Goal: Task Accomplishment & Management: Manage account settings

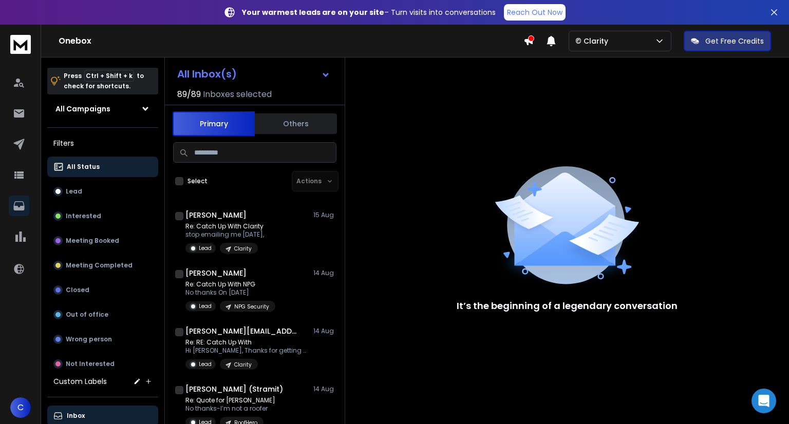
click at [271, 227] on div "Re: Catch Up With Clarity stop emailing me [DATE], Lead Clarity" at bounding box center [260, 237] width 151 height 31
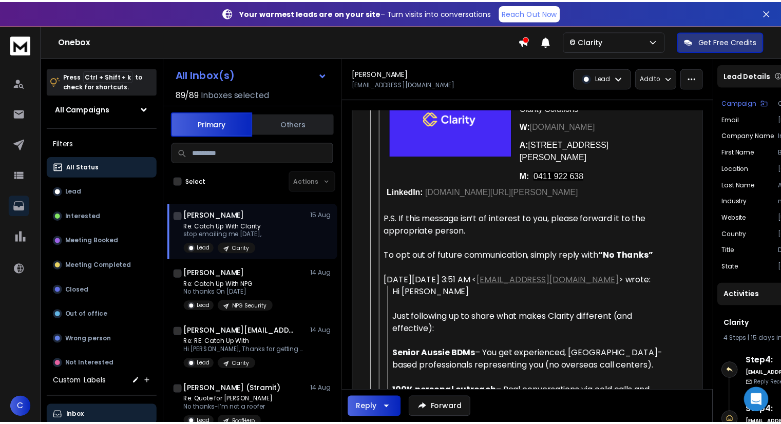
scroll to position [820, 0]
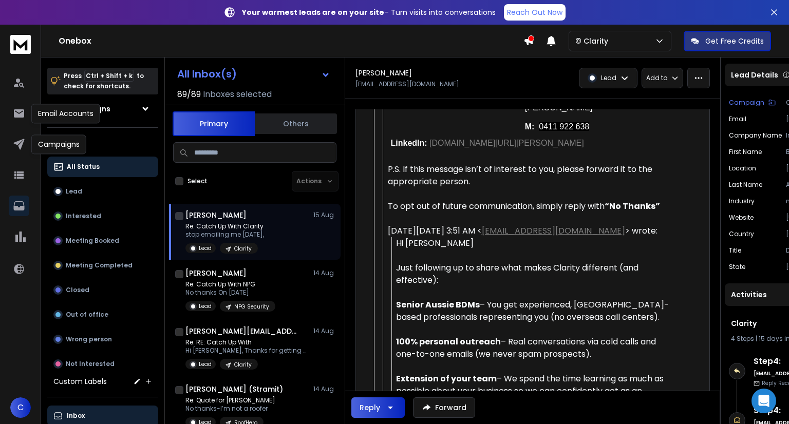
click at [25, 142] on link at bounding box center [19, 144] width 21 height 21
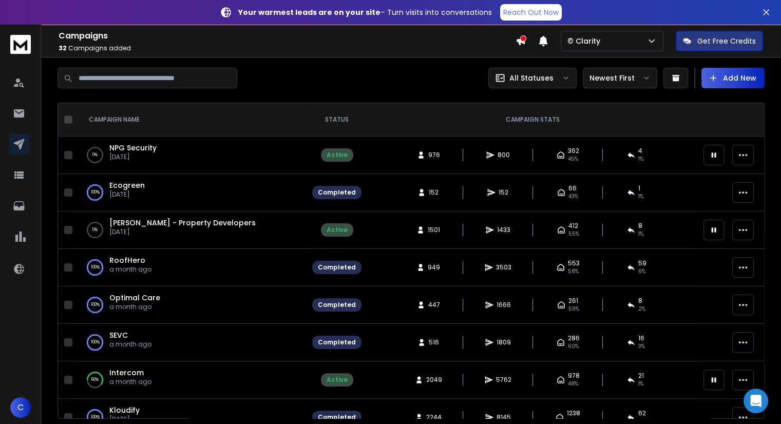
scroll to position [37, 0]
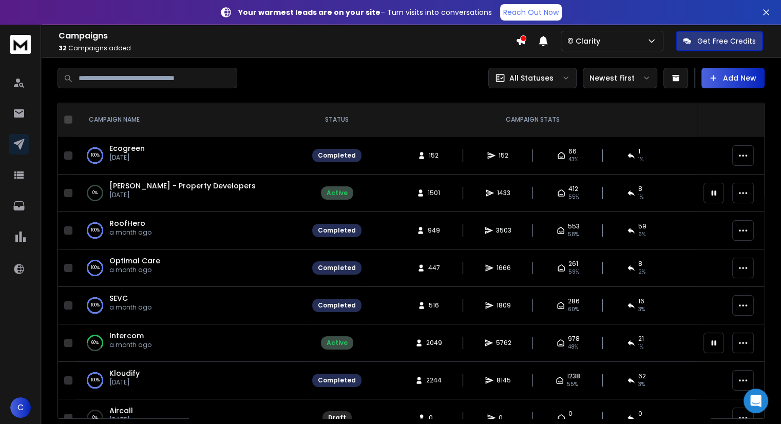
click at [201, 183] on span "[PERSON_NAME] - Property Developers" at bounding box center [182, 186] width 146 height 10
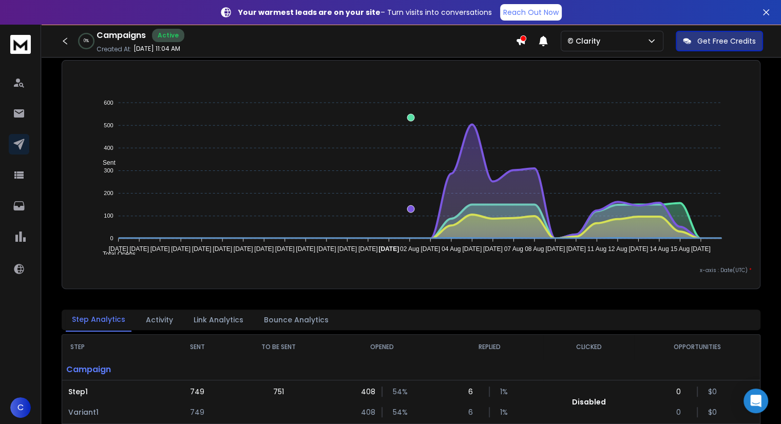
scroll to position [329, 0]
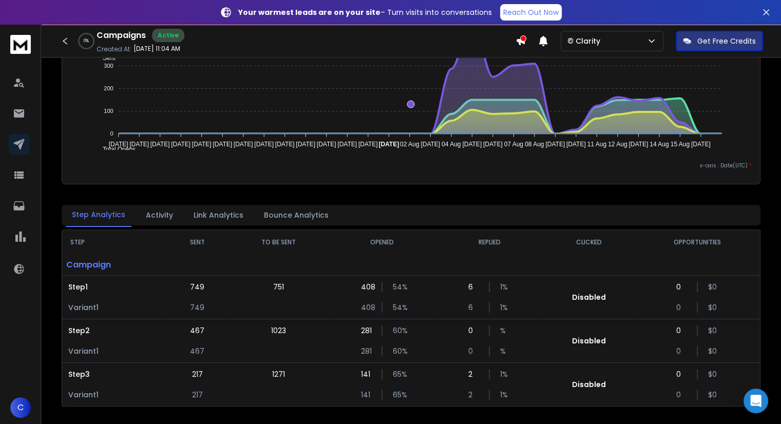
click at [65, 41] on icon at bounding box center [65, 40] width 9 height 9
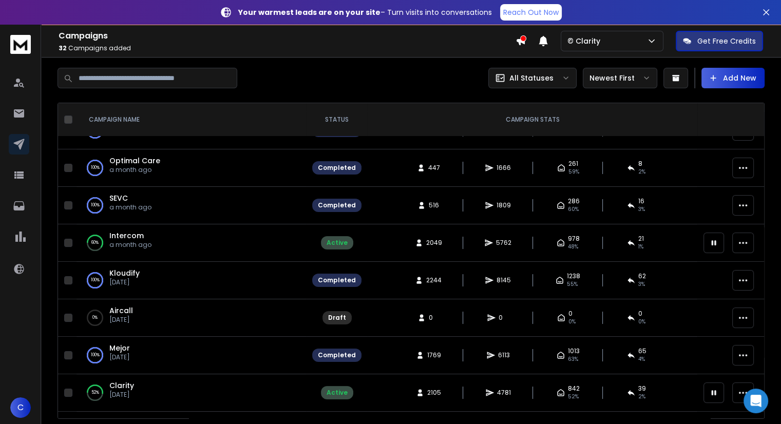
scroll to position [120, 0]
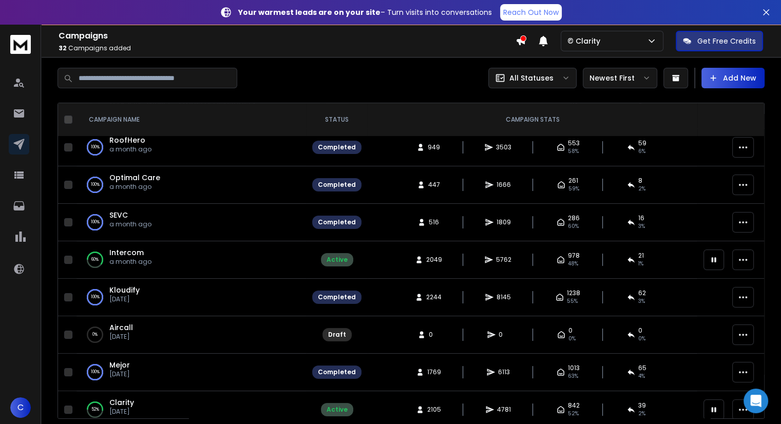
click at [132, 249] on span "Intercom" at bounding box center [126, 253] width 34 height 10
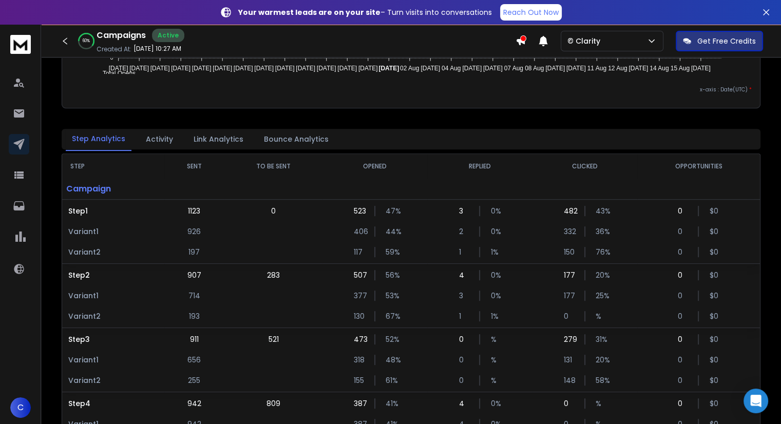
scroll to position [434, 0]
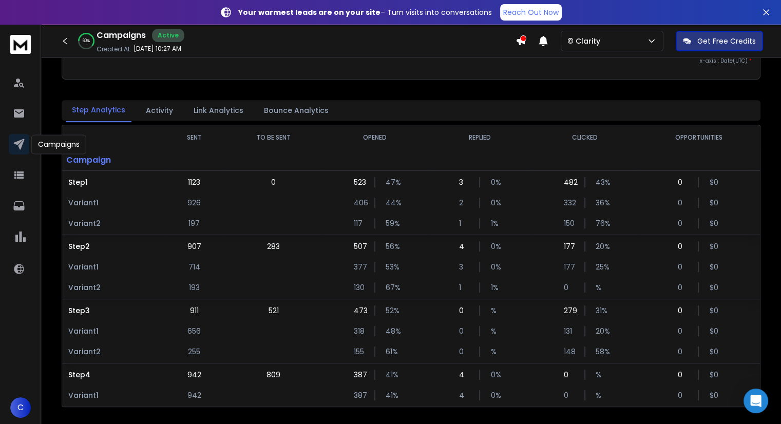
click at [18, 141] on icon at bounding box center [18, 144] width 11 height 11
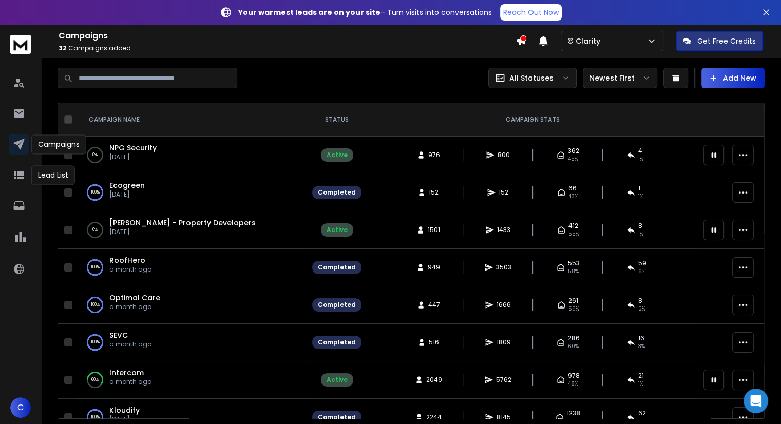
click at [27, 213] on link at bounding box center [19, 206] width 21 height 21
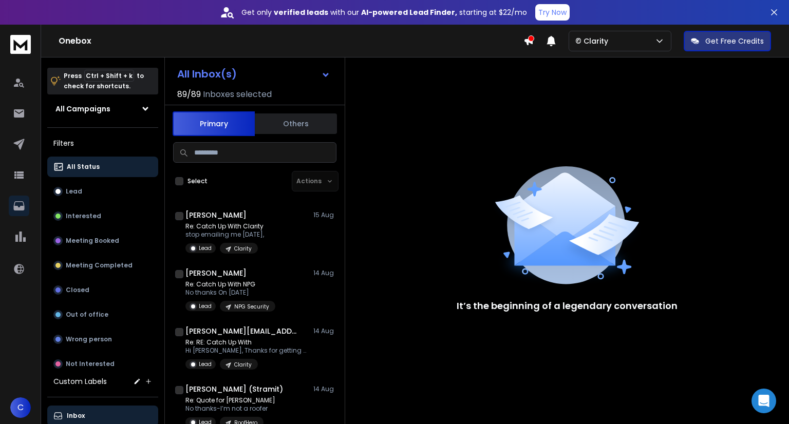
click at [229, 234] on p "stop emailing me [DATE]," at bounding box center [224, 235] width 79 height 8
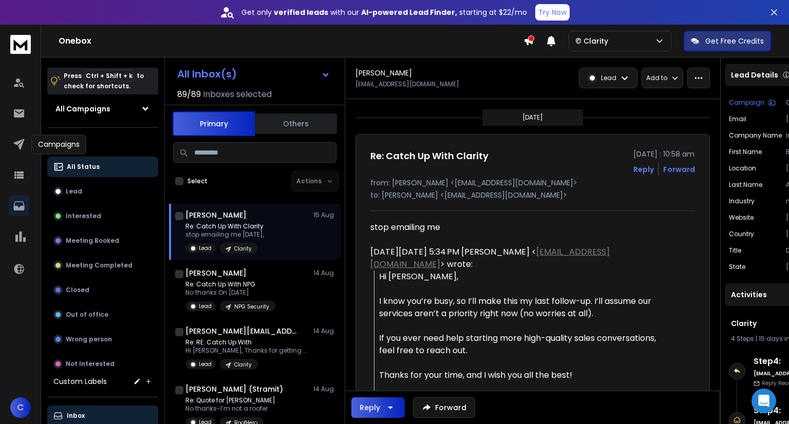
click at [23, 146] on icon at bounding box center [19, 144] width 12 height 12
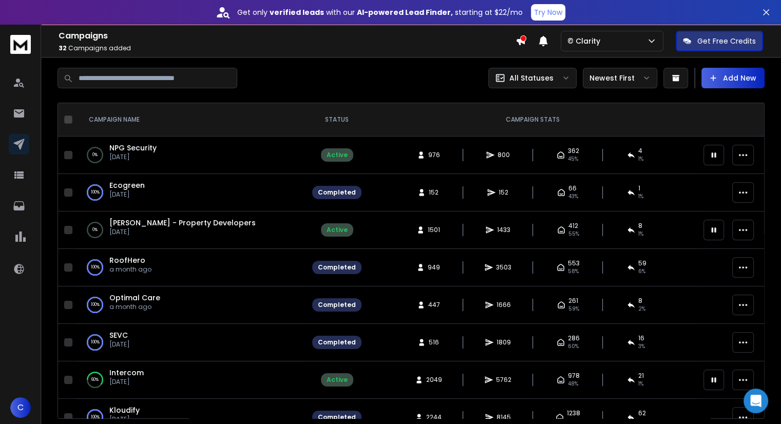
click at [130, 293] on span "Optimal Care" at bounding box center [134, 298] width 51 height 10
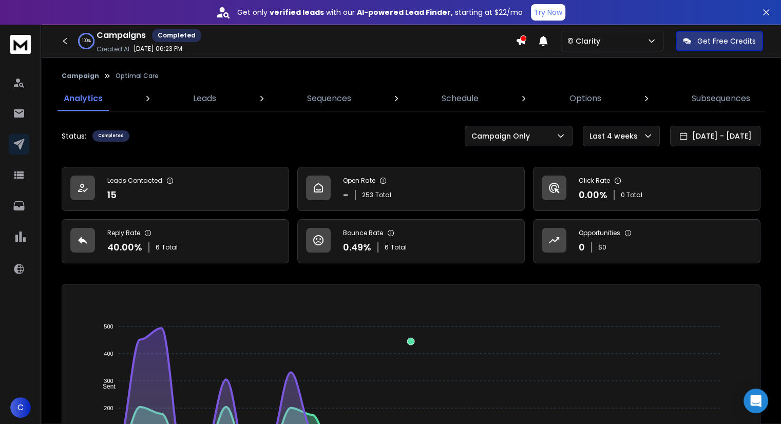
click at [674, 126] on button "[DATE] - [DATE]" at bounding box center [715, 136] width 90 height 21
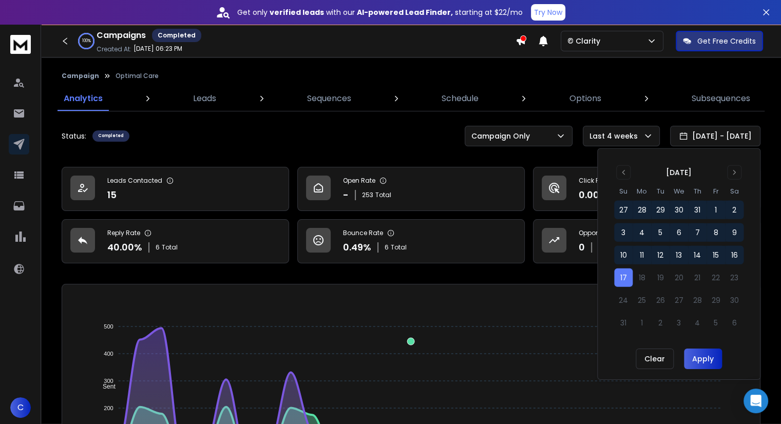
click at [591, 136] on p "Last 4 weeks" at bounding box center [616, 136] width 52 height 10
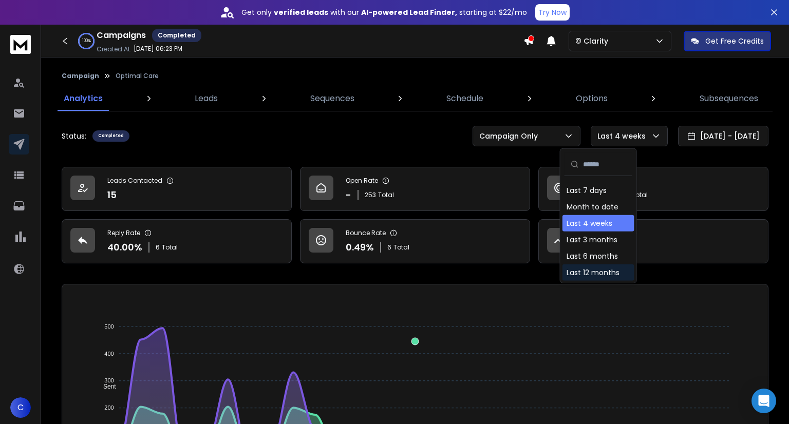
click at [591, 273] on div "Last 12 months" at bounding box center [593, 273] width 53 height 10
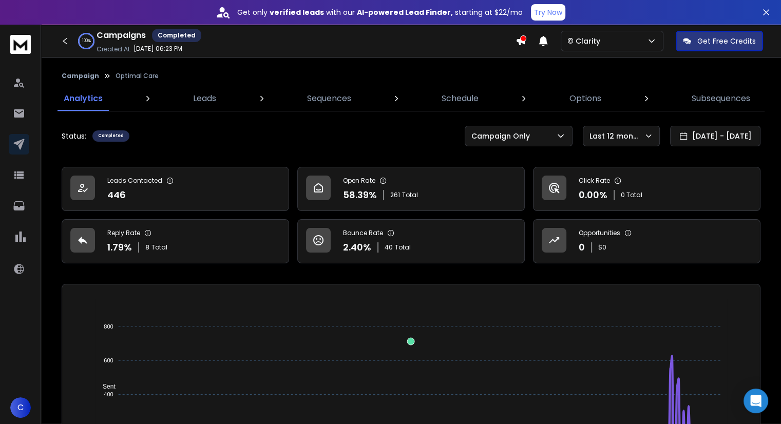
click at [203, 95] on p "Leads" at bounding box center [204, 98] width 23 height 12
click at [316, 88] on link "Sequences" at bounding box center [329, 98] width 57 height 25
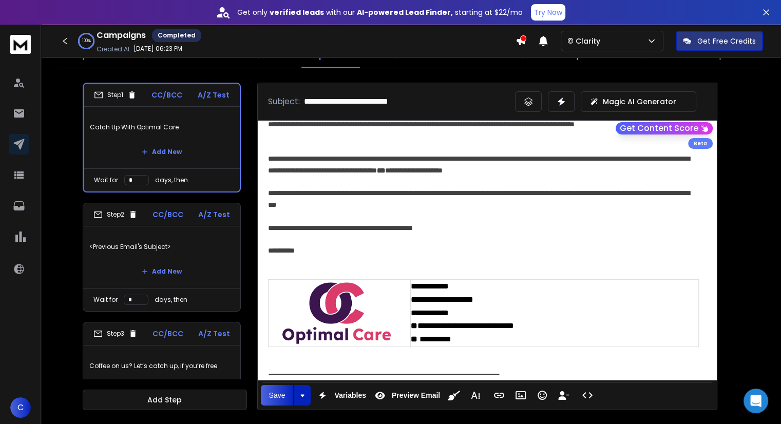
scroll to position [70, 0]
click at [117, 245] on p "<Previous Email's Subject>" at bounding box center [161, 247] width 145 height 29
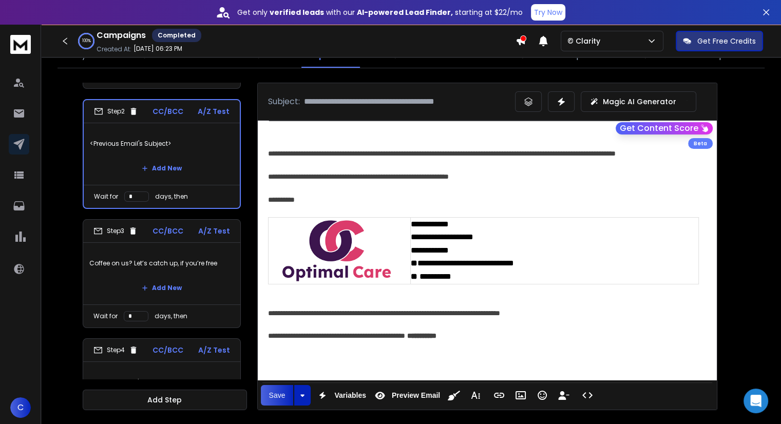
scroll to position [103, 0]
click at [119, 272] on p "Coffee on us? Let’s catch up, if you’re free" at bounding box center [161, 263] width 145 height 29
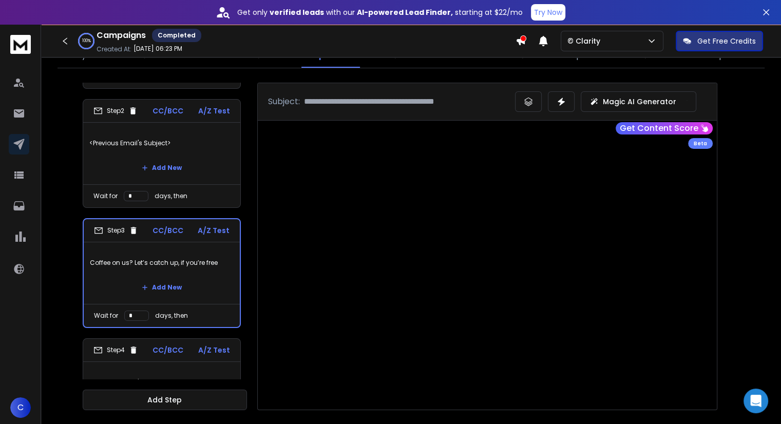
type input "**********"
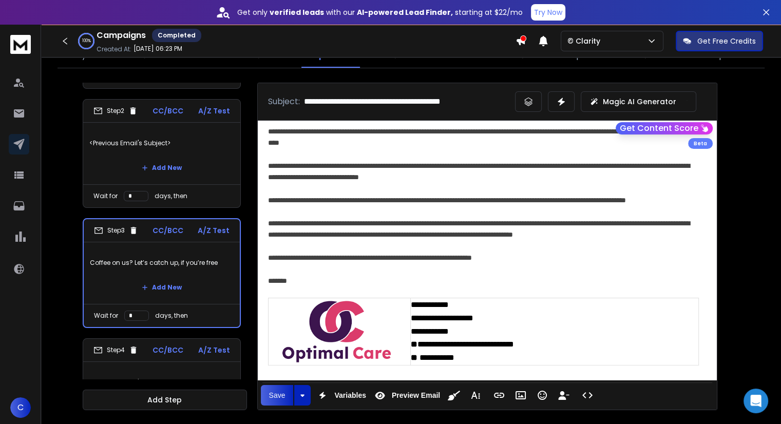
scroll to position [146, 0]
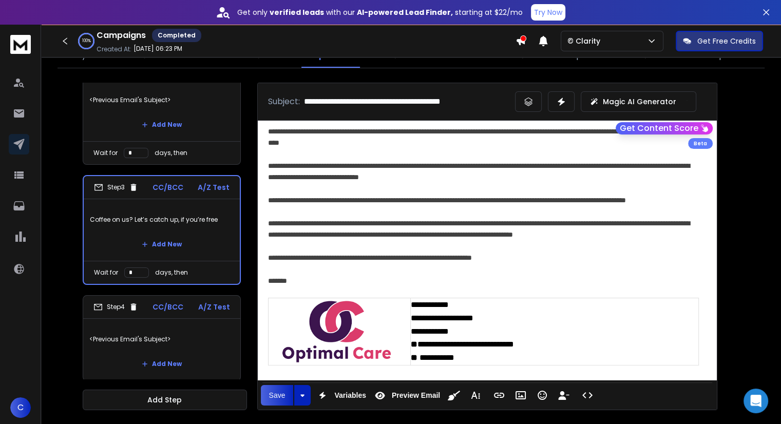
click at [123, 330] on p "<Previous Email's Subject>" at bounding box center [161, 339] width 145 height 29
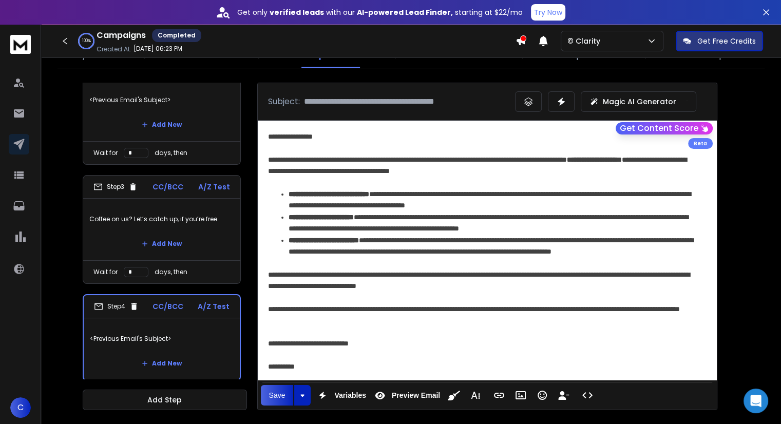
click at [460, 154] on div "**********" at bounding box center [483, 165] width 431 height 23
click at [402, 309] on div "**********" at bounding box center [483, 315] width 431 height 23
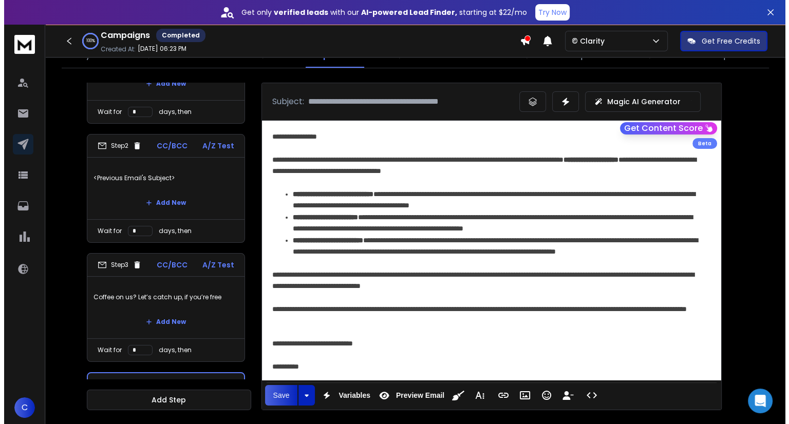
scroll to position [0, 0]
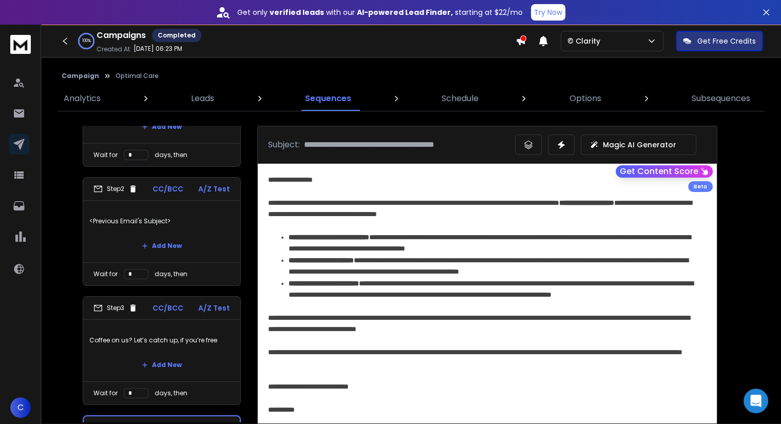
click at [598, 99] on p "Options" at bounding box center [586, 98] width 32 height 12
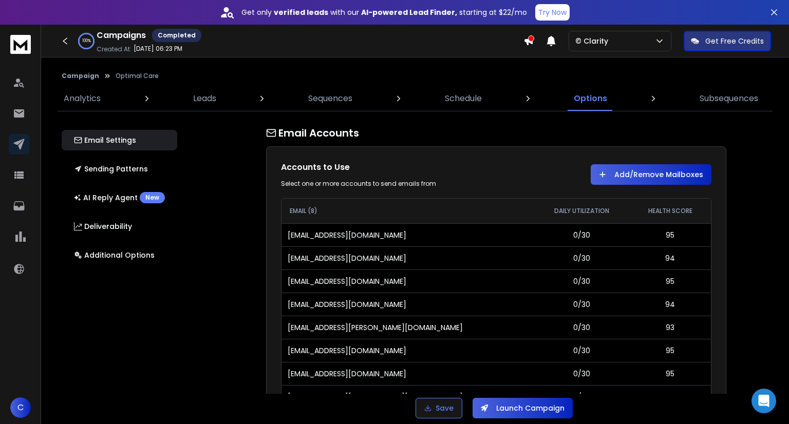
click at [249, 310] on div "Email Accounts Accounts to Use Select one or more accounts to send emails from …" at bounding box center [502, 260] width 617 height 268
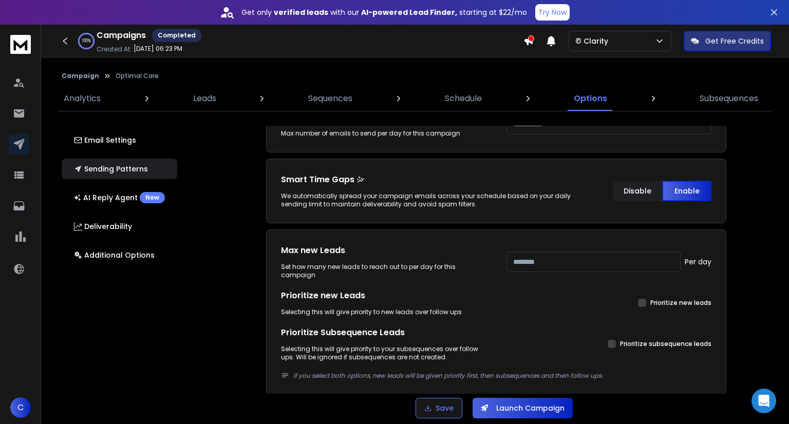
scroll to position [536, 0]
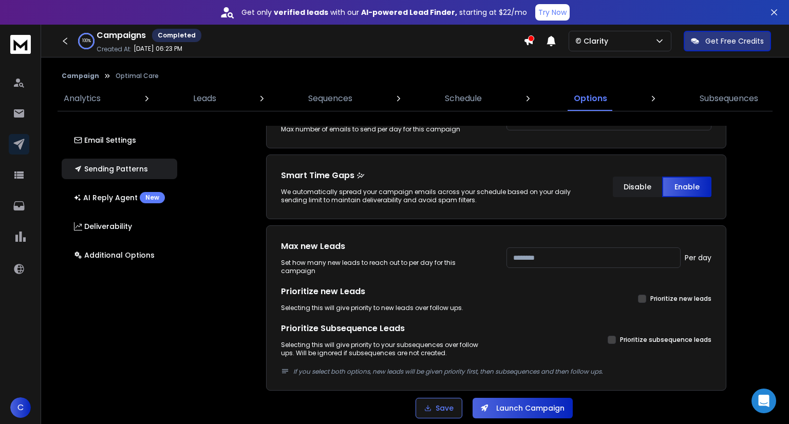
drag, startPoint x: 717, startPoint y: 112, endPoint x: 715, endPoint y: 107, distance: 5.4
click at [715, 108] on div "Campaign Optimal Care Analytics Leads Sequences Schedule Options Subsequences E…" at bounding box center [415, 99] width 715 height 62
click at [713, 103] on p "Subsequences" at bounding box center [729, 98] width 59 height 12
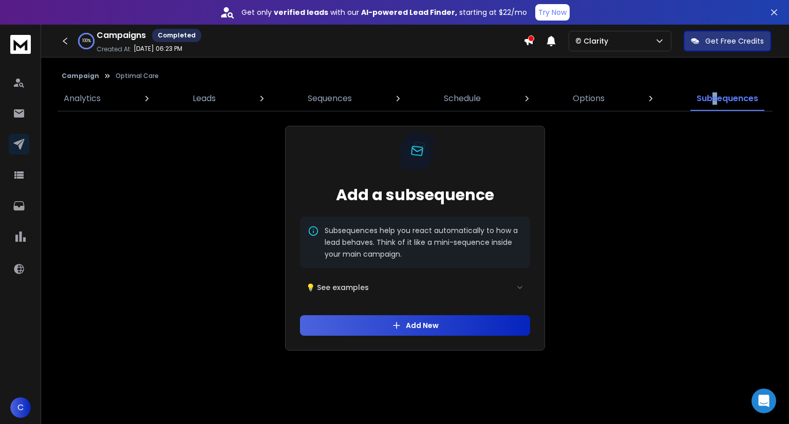
click at [574, 95] on p "Options" at bounding box center [589, 98] width 32 height 12
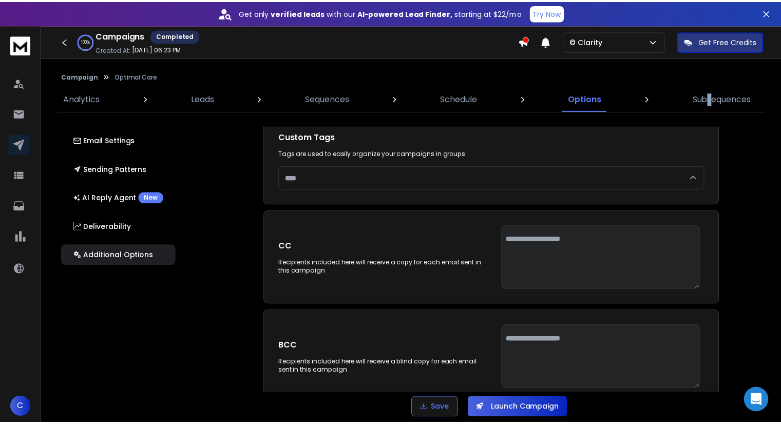
scroll to position [2126, 0]
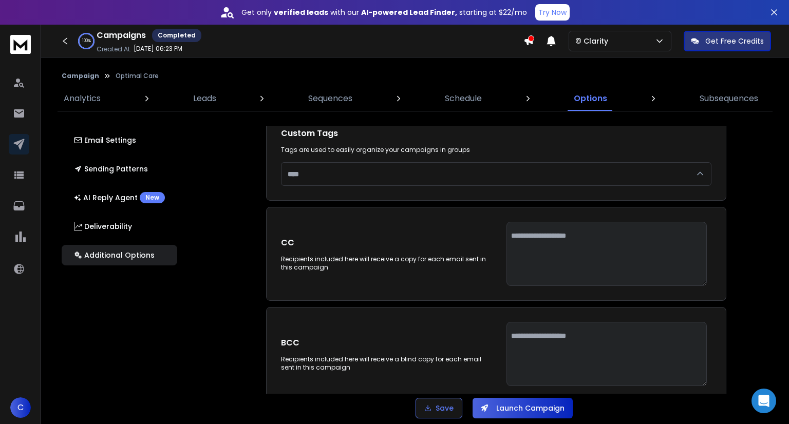
click at [579, 278] on div "CC Recipients included here will receive a copy for each email sent in this cam…" at bounding box center [496, 254] width 460 height 94
click at [553, 251] on div at bounding box center [606, 254] width 200 height 64
click at [22, 147] on icon at bounding box center [19, 144] width 12 height 12
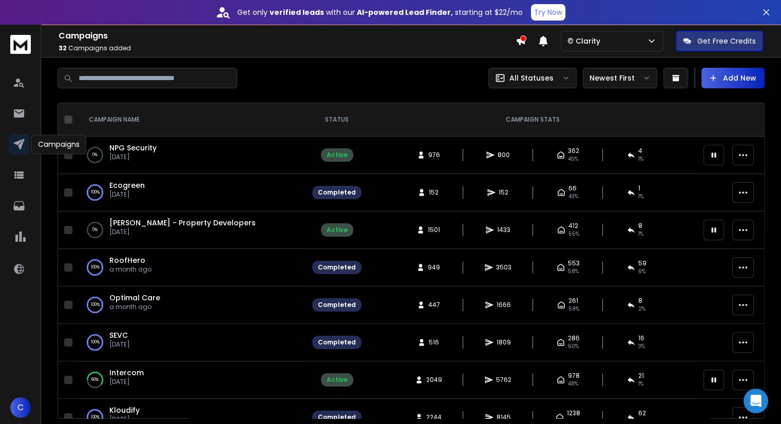
click at [15, 145] on icon at bounding box center [19, 144] width 12 height 12
click at [127, 294] on span "Optimal Care" at bounding box center [134, 298] width 51 height 10
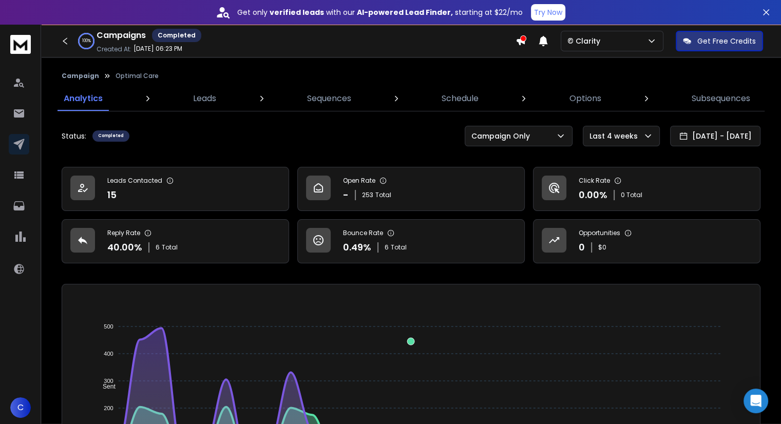
click at [200, 112] on div "Campaign Optimal Care Analytics Leads Sequences Schedule Options Subsequences S…" at bounding box center [411, 428] width 707 height 720
click at [205, 91] on link "Leads" at bounding box center [204, 98] width 35 height 25
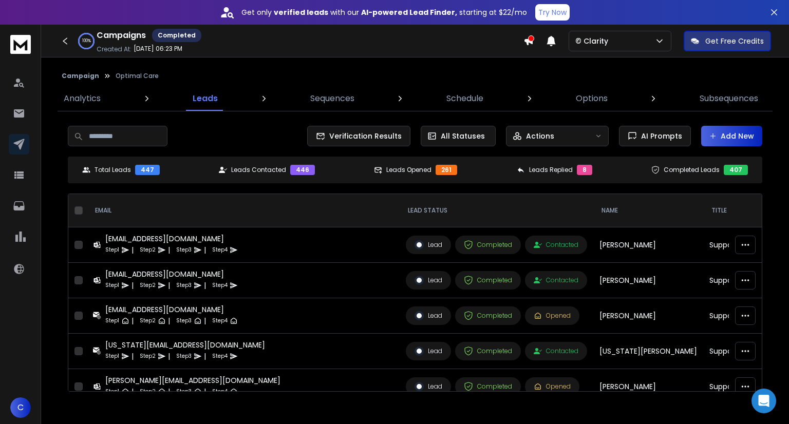
click at [746, 129] on button "Add New" at bounding box center [731, 136] width 61 height 21
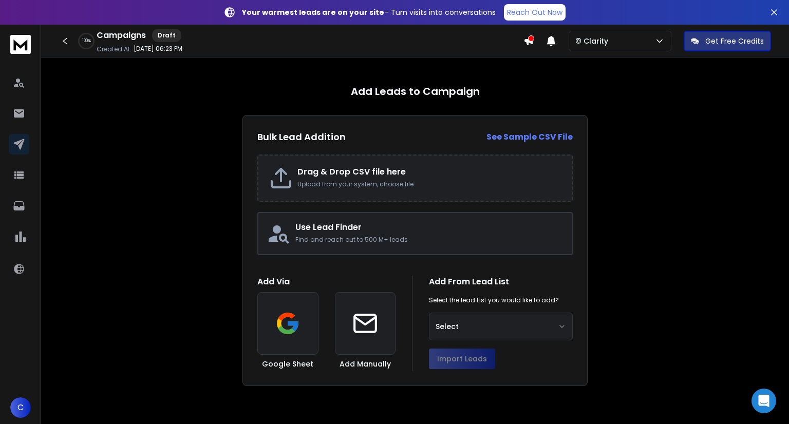
click at [321, 154] on div "Bulk Lead Addition See Sample CSV File Drag & Drop CSV file here Upload from yo…" at bounding box center [414, 192] width 315 height 125
click at [323, 170] on h2 "Drag & Drop CSV file here" at bounding box center [429, 172] width 264 height 12
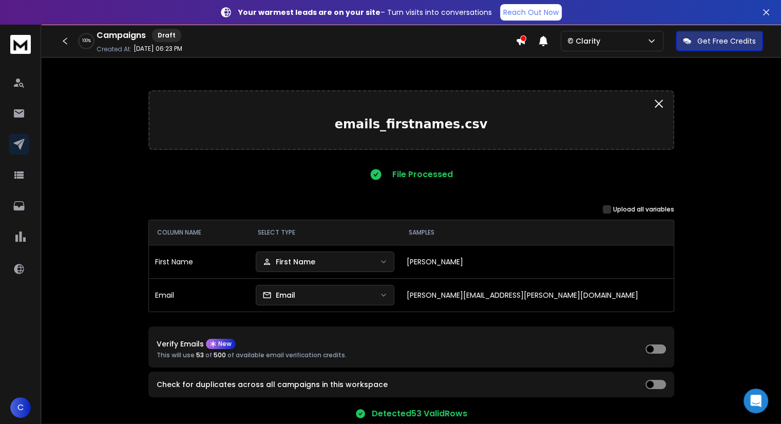
scroll to position [42, 0]
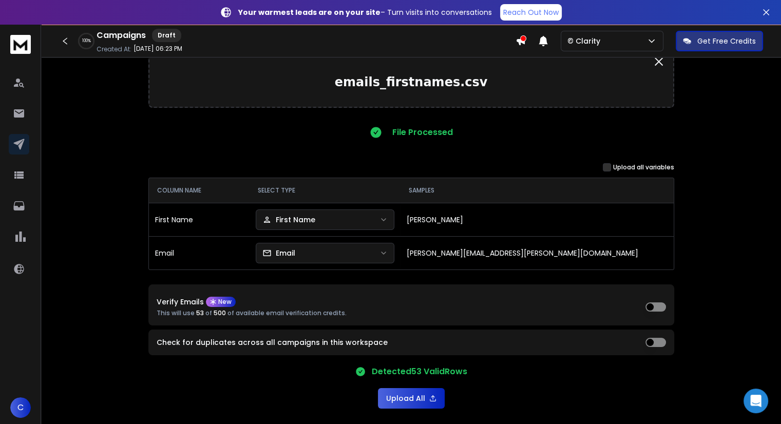
click at [404, 397] on button "Upload All" at bounding box center [411, 398] width 67 height 21
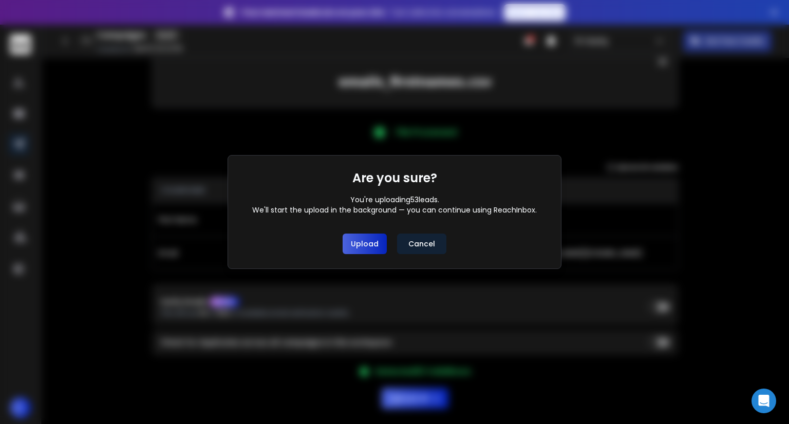
click at [424, 243] on button "Cancel" at bounding box center [421, 244] width 49 height 21
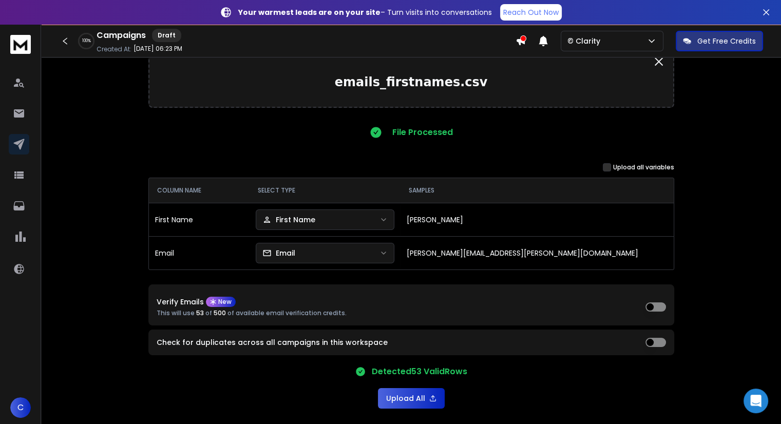
click at [66, 47] on button at bounding box center [65, 41] width 13 height 21
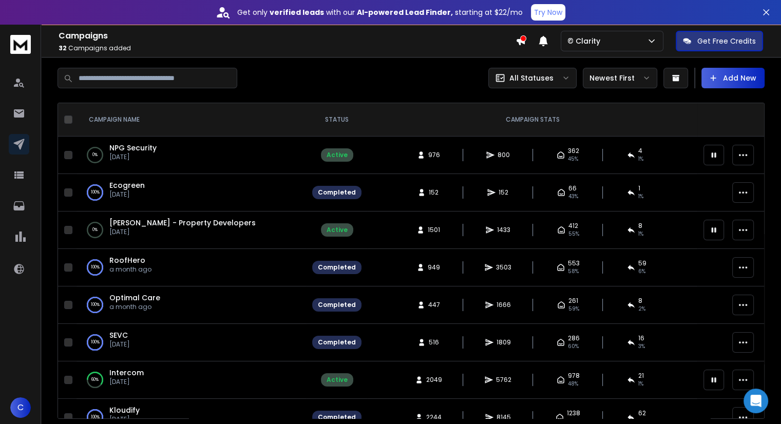
click at [131, 298] on span "Optimal Care" at bounding box center [134, 298] width 51 height 10
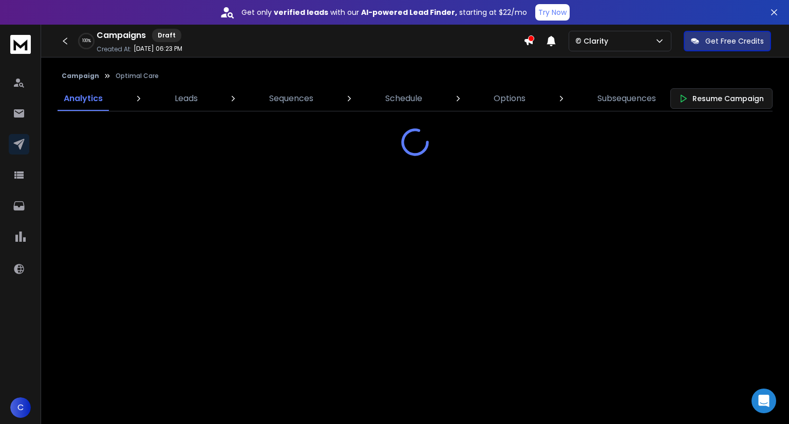
click at [182, 96] on p "Leads" at bounding box center [186, 98] width 23 height 12
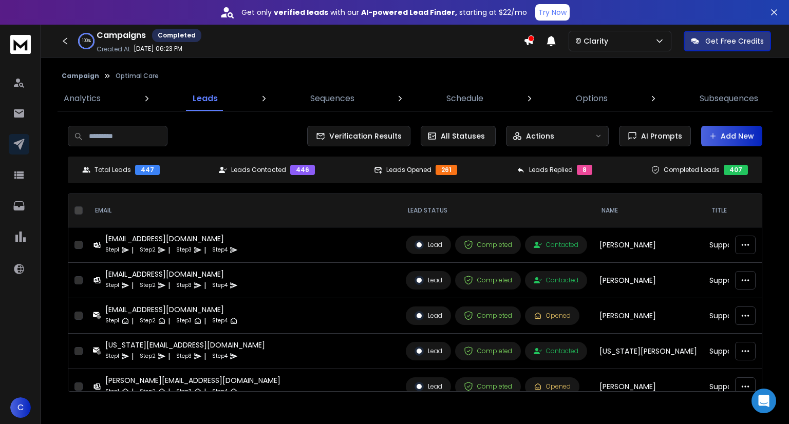
click at [725, 132] on button "Add New" at bounding box center [731, 136] width 61 height 21
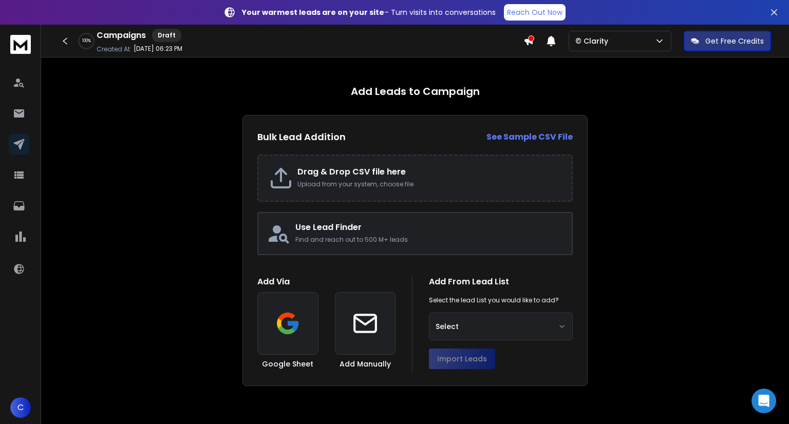
click at [370, 183] on p "Upload from your system, choose file" at bounding box center [429, 184] width 264 height 8
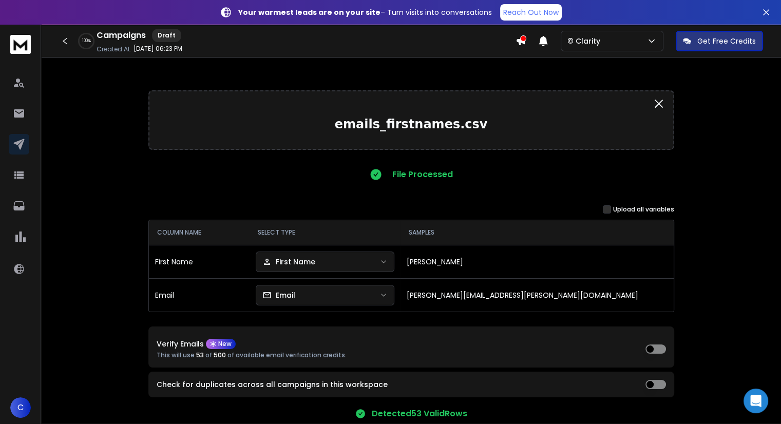
scroll to position [42, 0]
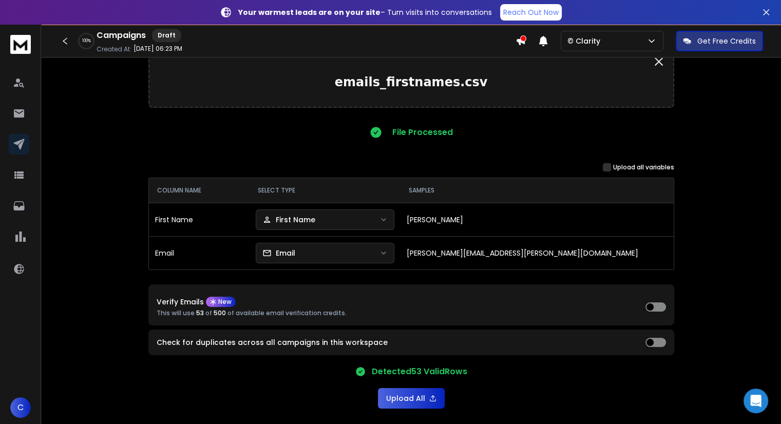
click at [415, 401] on button "Upload All" at bounding box center [411, 398] width 67 height 21
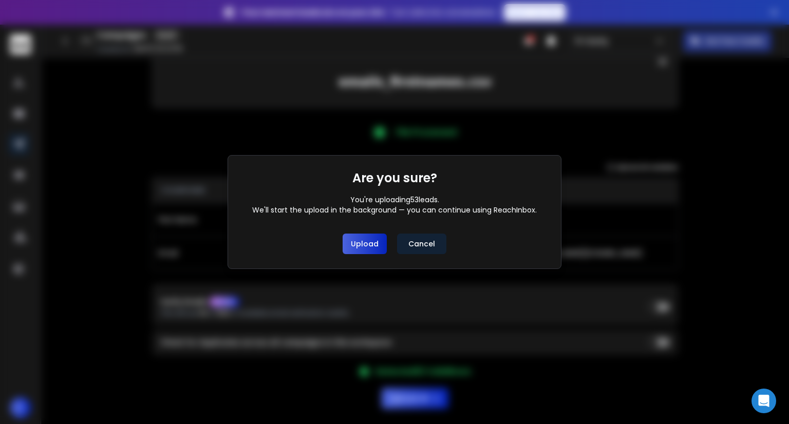
click at [360, 249] on button "Upload" at bounding box center [365, 244] width 44 height 21
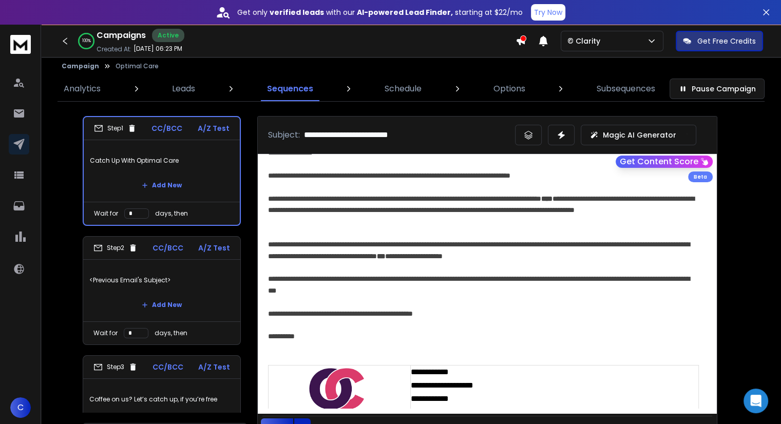
scroll to position [20, 0]
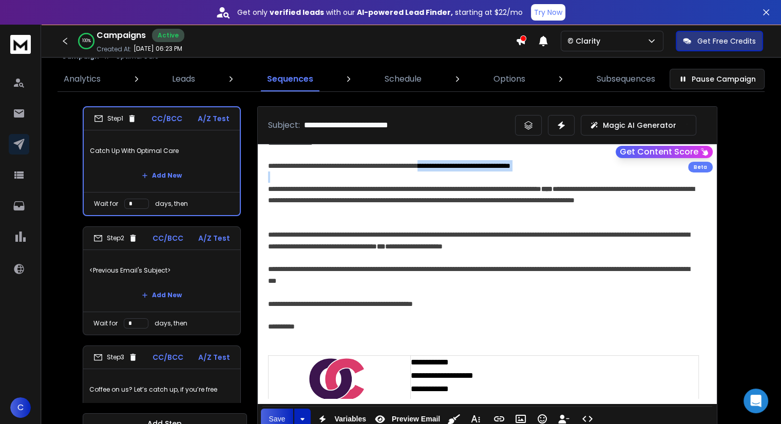
drag, startPoint x: 461, startPoint y: 168, endPoint x: 428, endPoint y: 171, distance: 33.5
click at [428, 171] on div "**********" at bounding box center [487, 271] width 459 height 255
click at [431, 166] on div "**********" at bounding box center [483, 165] width 431 height 11
drag, startPoint x: 462, startPoint y: 165, endPoint x: 438, endPoint y: 164, distance: 24.1
click at [438, 164] on div "**********" at bounding box center [483, 165] width 431 height 11
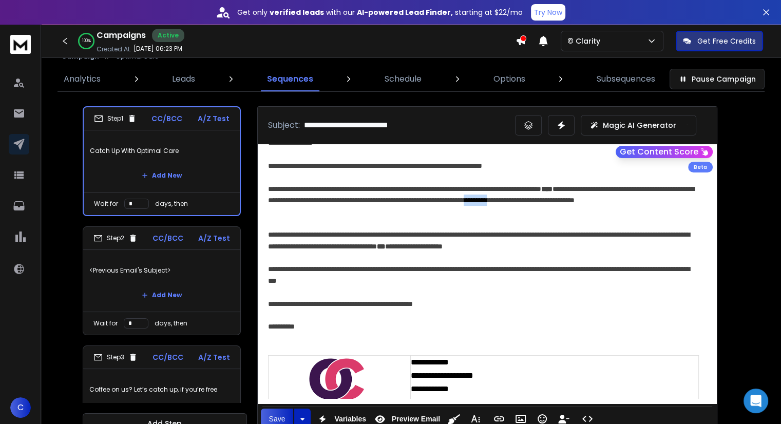
drag, startPoint x: 651, startPoint y: 203, endPoint x: 622, endPoint y: 202, distance: 29.8
click at [622, 202] on div "**********" at bounding box center [483, 200] width 431 height 34
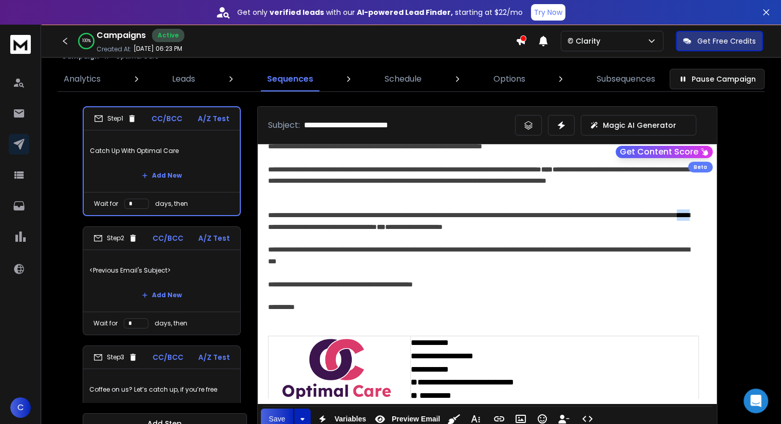
drag, startPoint x: 341, startPoint y: 225, endPoint x: 323, endPoint y: 230, distance: 18.9
click at [323, 230] on div "**********" at bounding box center [483, 221] width 431 height 23
click at [407, 294] on div at bounding box center [487, 295] width 439 height 11
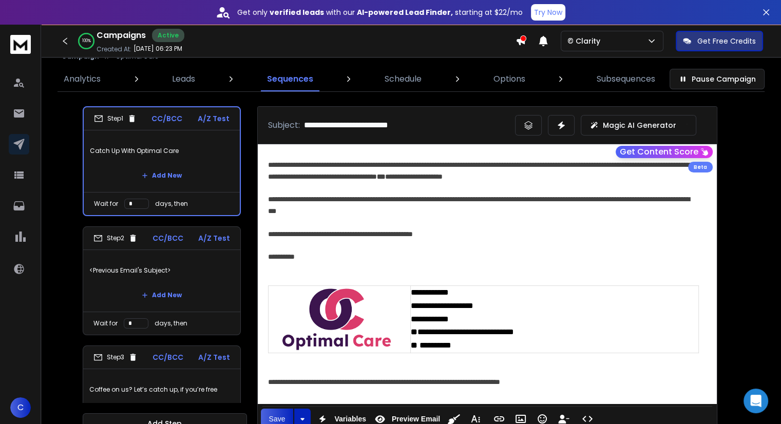
scroll to position [121, 0]
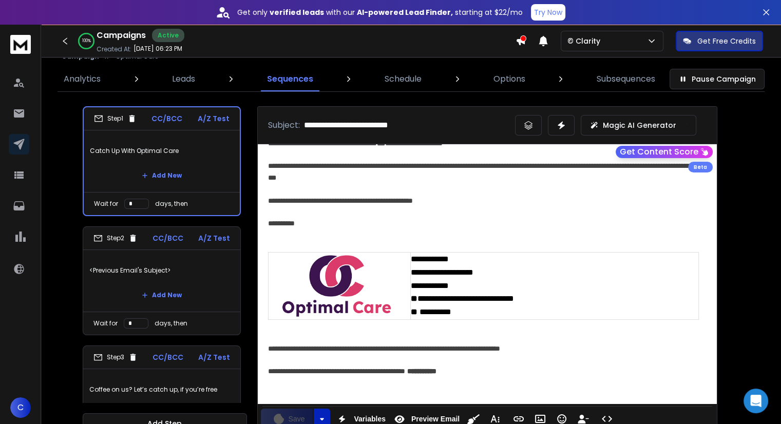
click at [111, 274] on p "<Previous Email's Subject>" at bounding box center [161, 270] width 145 height 29
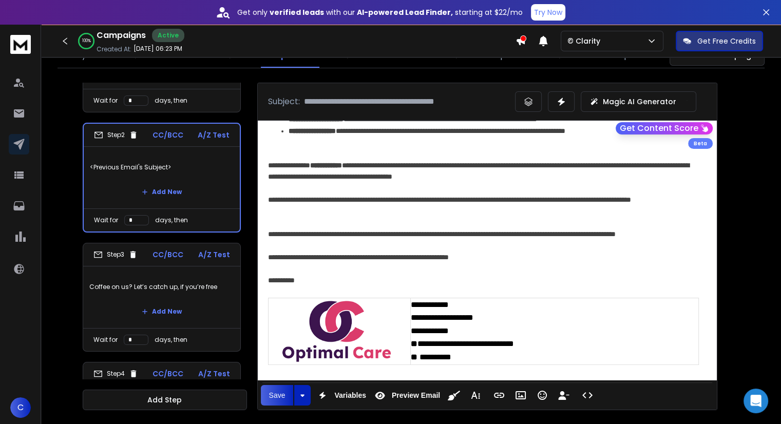
scroll to position [88, 0]
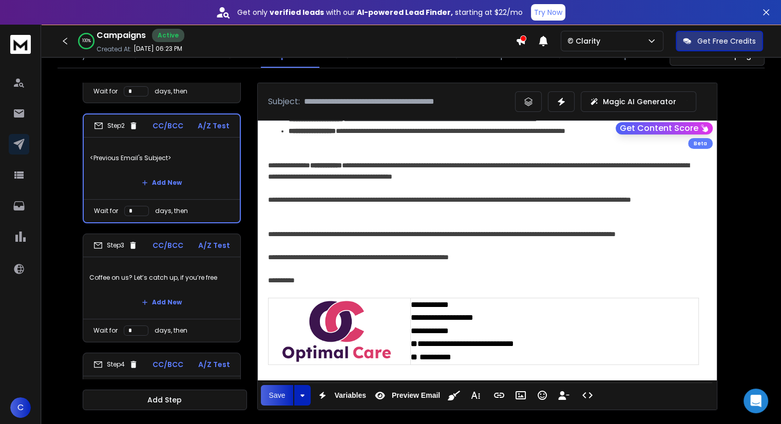
click at [162, 278] on p "Coffee on us? Let’s catch up, if you’re free" at bounding box center [161, 278] width 145 height 29
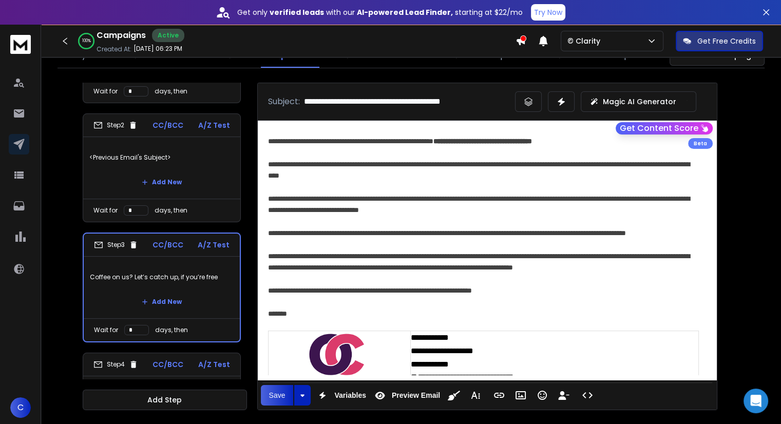
scroll to position [0, 0]
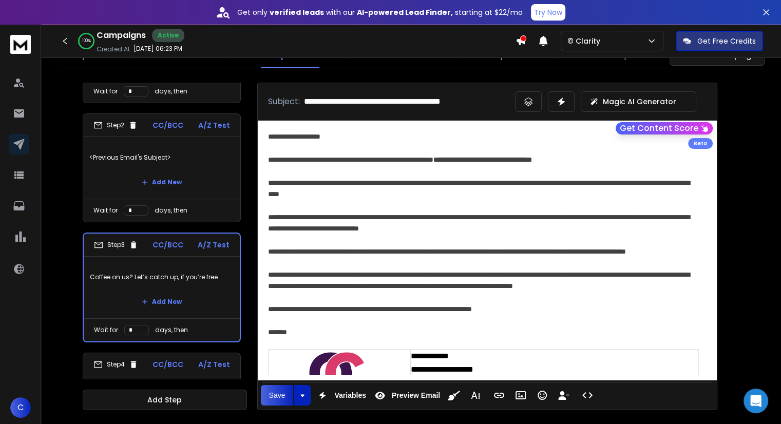
drag, startPoint x: 483, startPoint y: 103, endPoint x: 426, endPoint y: 99, distance: 57.1
click at [426, 99] on input "**********" at bounding box center [404, 102] width 201 height 12
type input "**********"
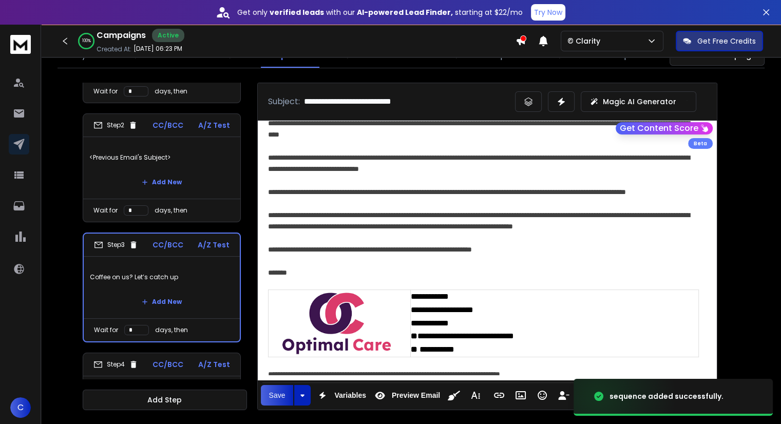
scroll to position [146, 0]
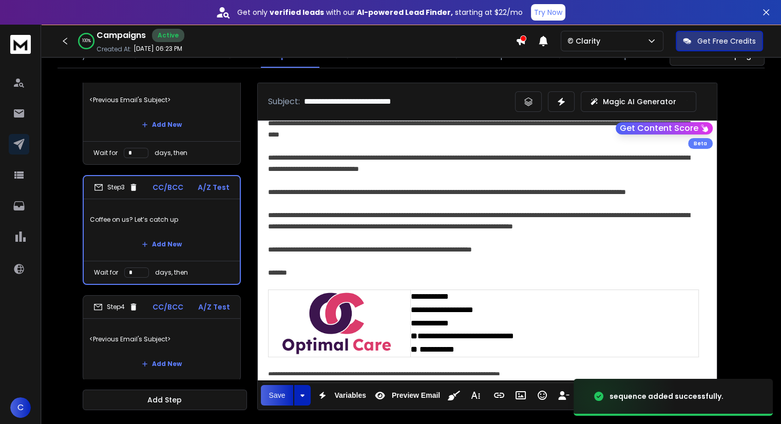
click at [118, 349] on p "<Previous Email's Subject>" at bounding box center [161, 339] width 145 height 29
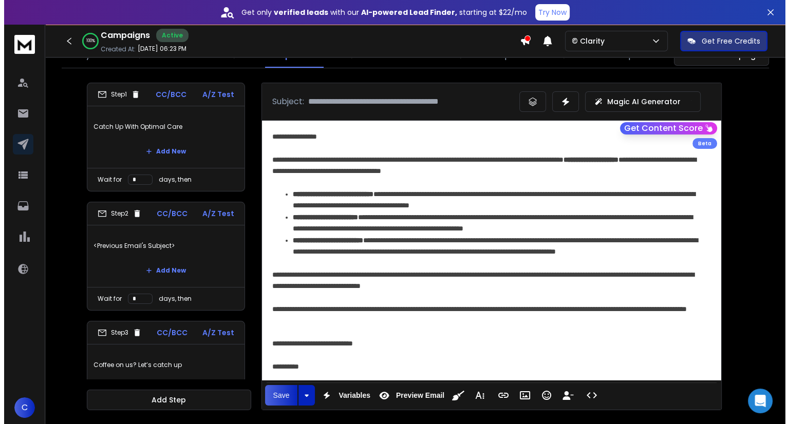
scroll to position [0, 0]
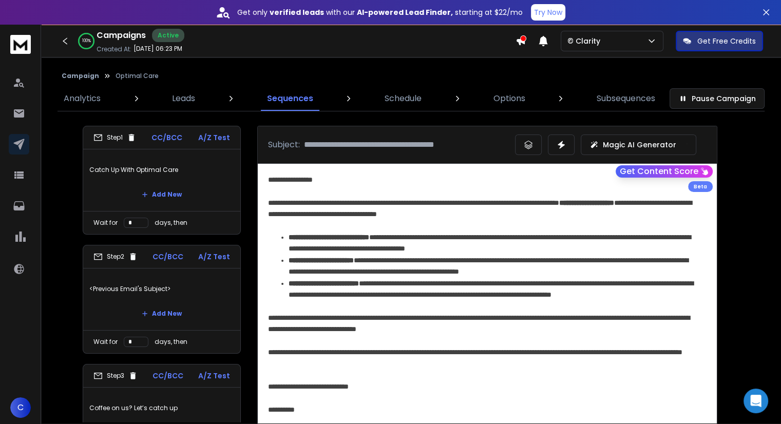
click at [407, 90] on link "Schedule" at bounding box center [403, 98] width 49 height 25
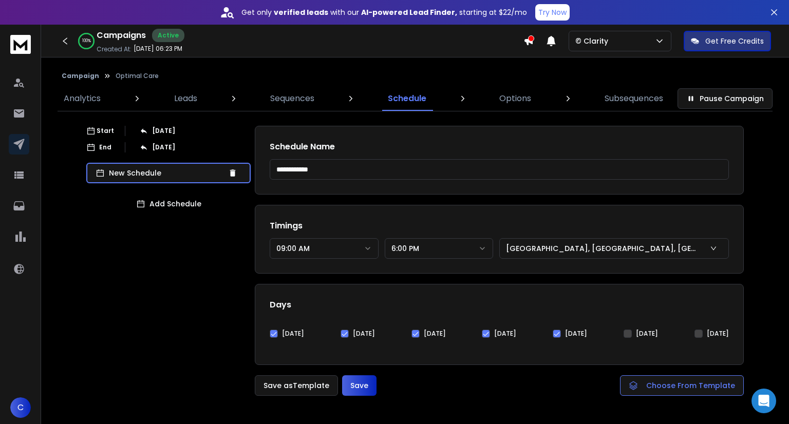
click at [512, 108] on link "Options" at bounding box center [515, 98] width 44 height 25
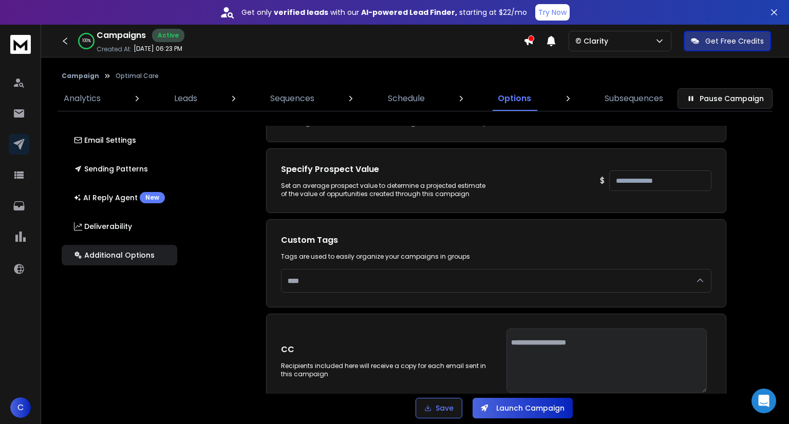
scroll to position [2126, 0]
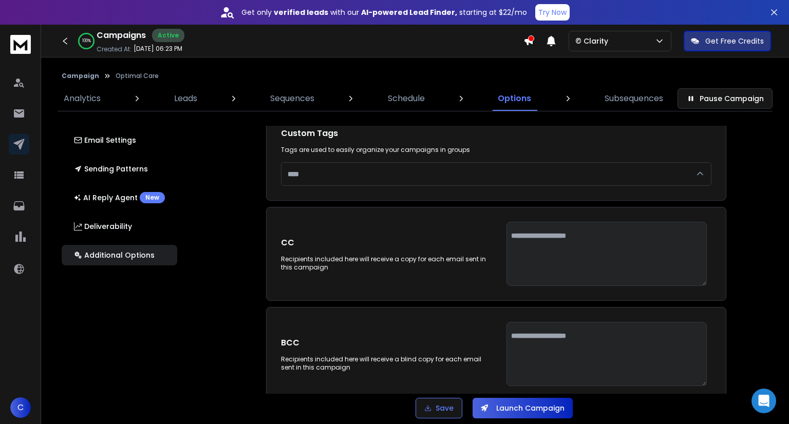
click at [668, 222] on div at bounding box center [606, 254] width 200 height 64
click at [583, 230] on input at bounding box center [547, 236] width 72 height 18
click at [397, 207] on div "CC Recipients included here will receive a copy for each email sent in this cam…" at bounding box center [496, 254] width 460 height 94
click at [538, 227] on input at bounding box center [547, 236] width 72 height 18
click at [556, 348] on div at bounding box center [606, 354] width 200 height 64
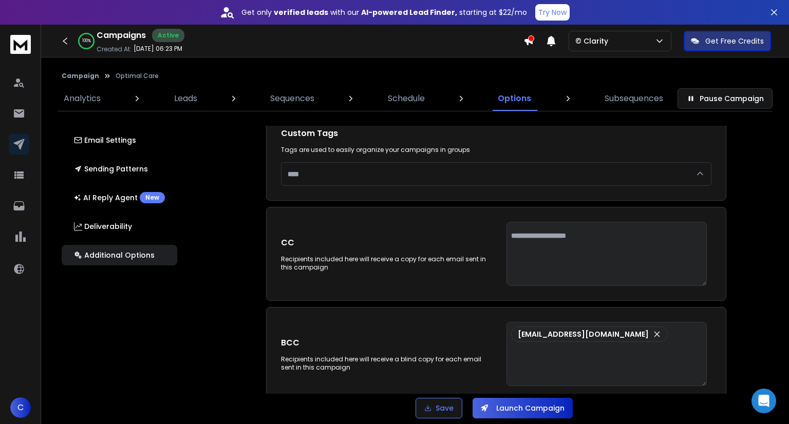
click at [429, 405] on icon "submit" at bounding box center [427, 408] width 7 height 7
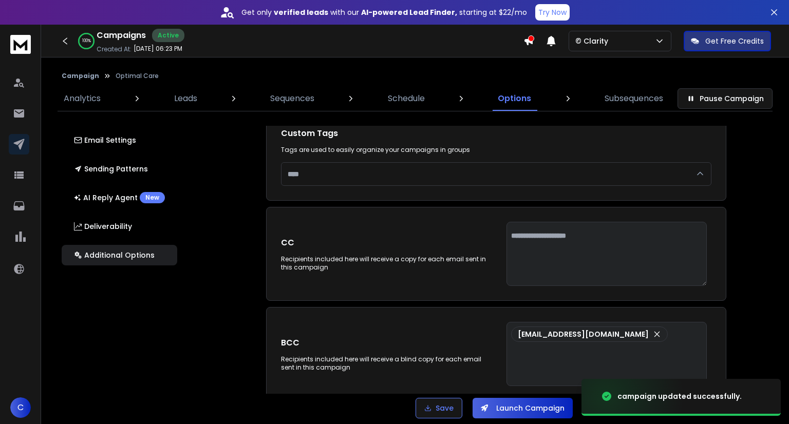
click at [514, 410] on button "Launch Campaign" at bounding box center [523, 408] width 100 height 21
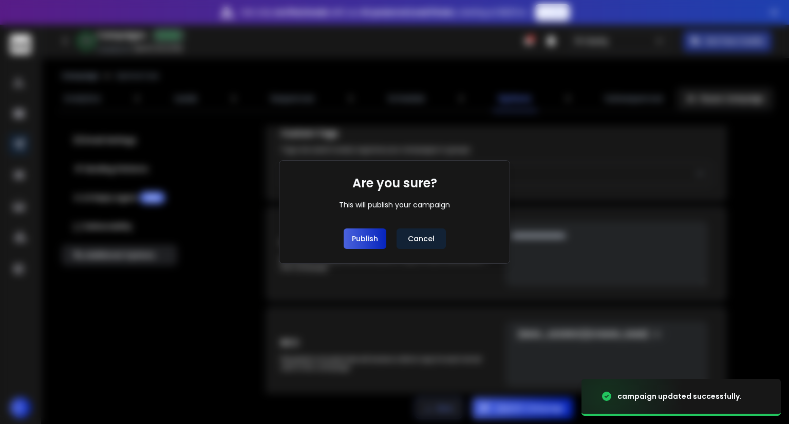
click at [370, 241] on button "Publish" at bounding box center [365, 239] width 43 height 21
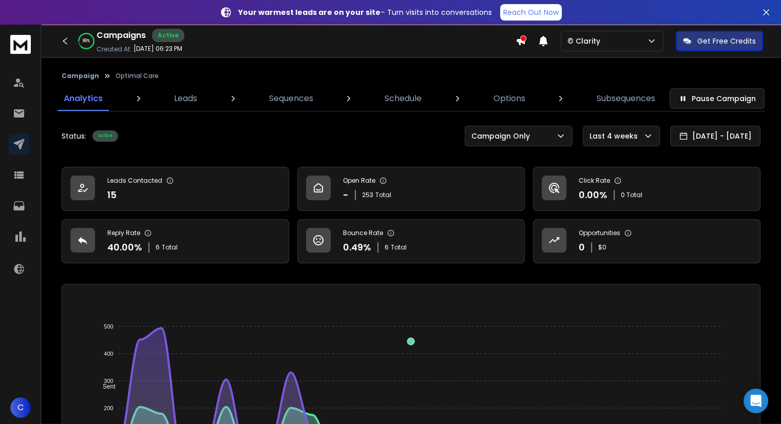
click at [689, 136] on button "[DATE] - [DATE]" at bounding box center [715, 136] width 90 height 21
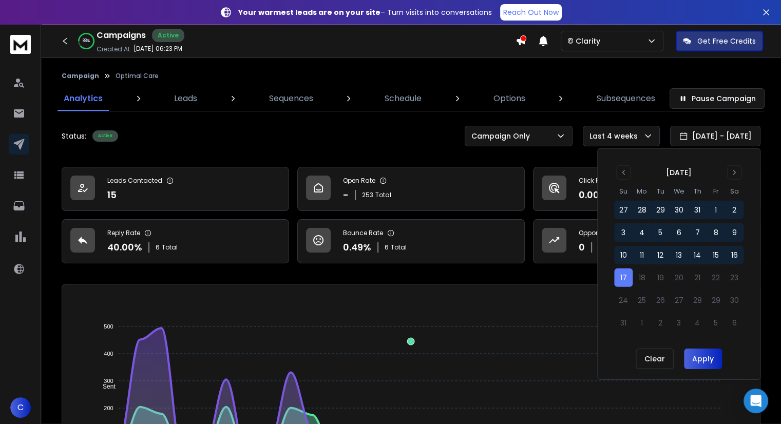
drag, startPoint x: 590, startPoint y: 136, endPoint x: 591, endPoint y: 141, distance: 5.2
click at [591, 135] on p "Last 4 weeks" at bounding box center [616, 136] width 52 height 10
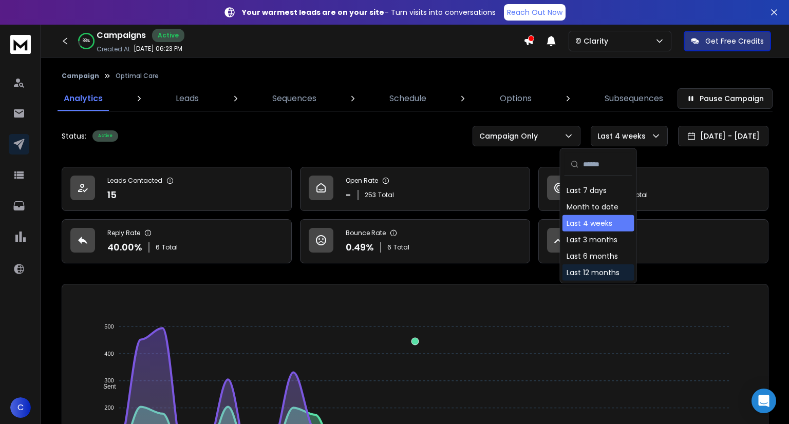
click at [587, 278] on div "Last 12 months" at bounding box center [598, 273] width 72 height 16
